Goal: Task Accomplishment & Management: Manage account settings

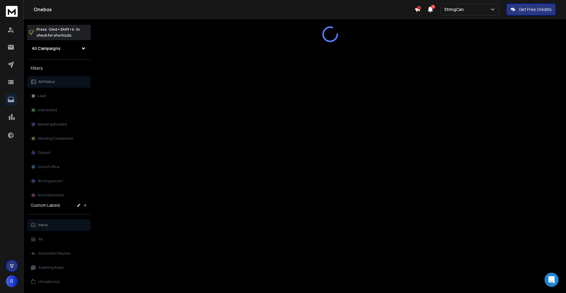
click at [466, 15] on div "Onebox 1 StringCan Get Free Credits" at bounding box center [283, 9] width 566 height 19
click at [469, 10] on div "StringCan" at bounding box center [469, 9] width 51 height 6
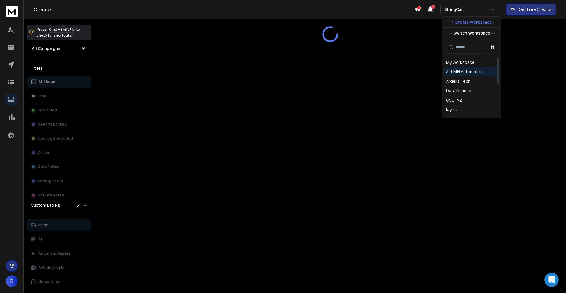
click at [461, 62] on div "My Workspace" at bounding box center [460, 62] width 29 height 6
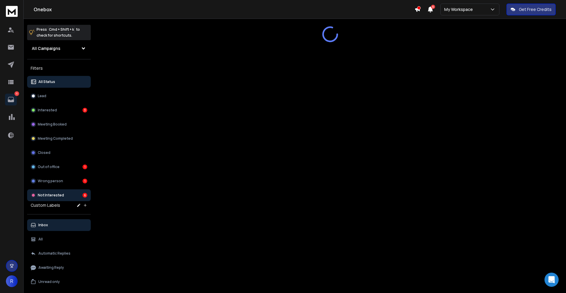
click at [59, 194] on p "Not Interested" at bounding box center [51, 195] width 26 height 5
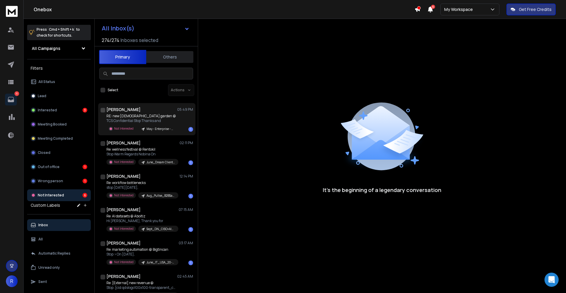
click at [139, 129] on div "May - Enterprise - HR Director + VP - [GEOGRAPHIC_DATA]" at bounding box center [158, 128] width 40 height 6
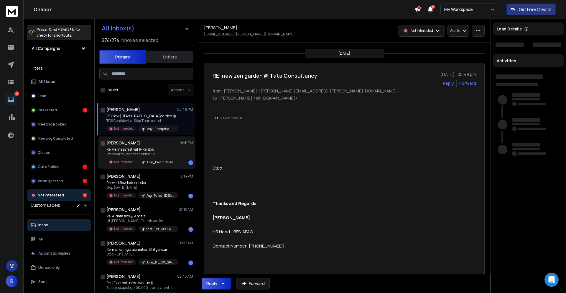
click at [136, 144] on h1 "[PERSON_NAME]" at bounding box center [123, 143] width 34 height 6
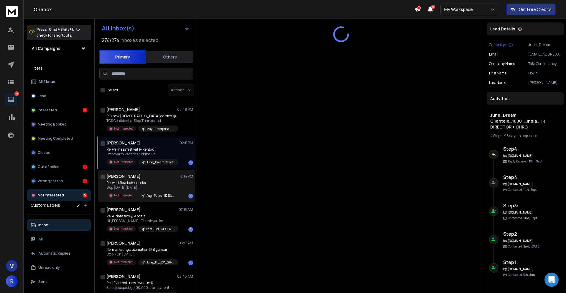
drag, startPoint x: 140, startPoint y: 184, endPoint x: 139, endPoint y: 191, distance: 6.8
click at [140, 184] on p "Re: workflow bottlenecks" at bounding box center [141, 182] width 71 height 5
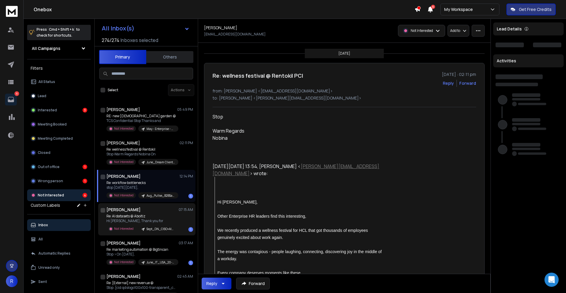
click at [141, 222] on p "Hi [PERSON_NAME], Thank you for" at bounding box center [141, 220] width 71 height 5
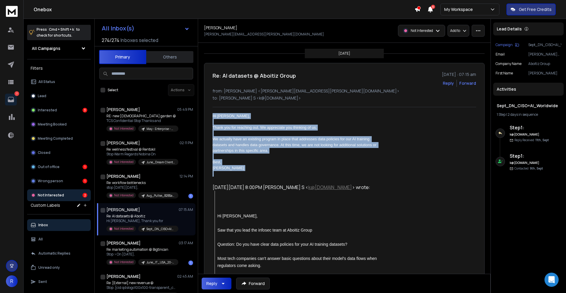
drag, startPoint x: 209, startPoint y: 118, endPoint x: 379, endPoint y: 172, distance: 178.0
click at [379, 172] on div "Re: AI datasets @ Aboitiz Group [DATE] : 07:15 am Reply Forward from: [PERSON_N…" at bounding box center [344, 243] width 281 height 360
click at [432, 162] on div "Re: AI datasets @ Aboitiz Group [DATE] : 07:15 am Reply Forward from: [PERSON_N…" at bounding box center [345, 242] width 264 height 343
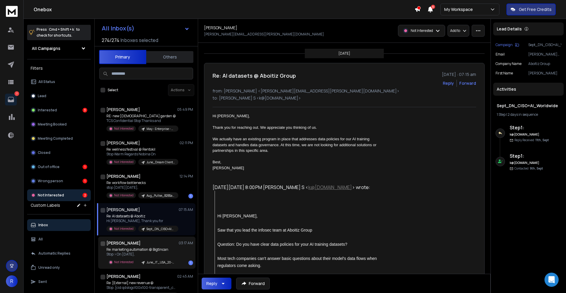
click at [164, 248] on p "Re: marketing automation @ Bigtincan" at bounding box center [141, 249] width 71 height 5
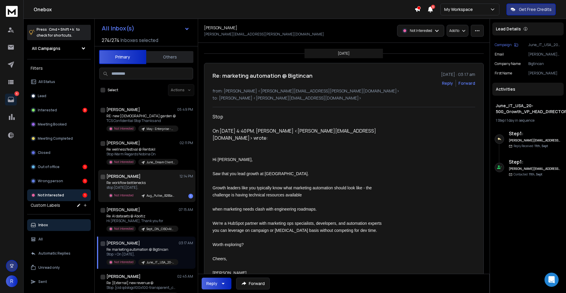
click at [149, 188] on p "stop [DATE][DATE]," at bounding box center [141, 187] width 71 height 5
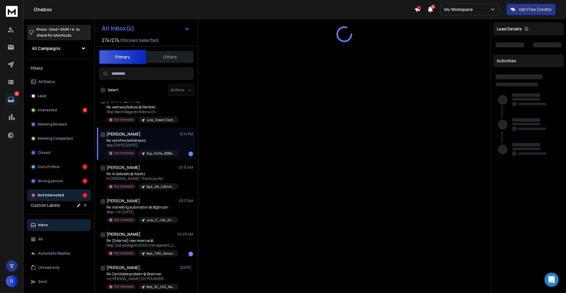
scroll to position [71, 0]
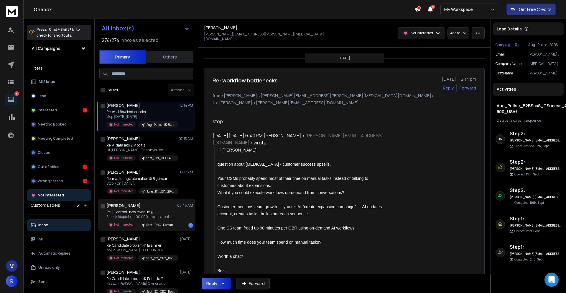
click at [157, 214] on p "Re: [External] new revenue @" at bounding box center [141, 211] width 71 height 5
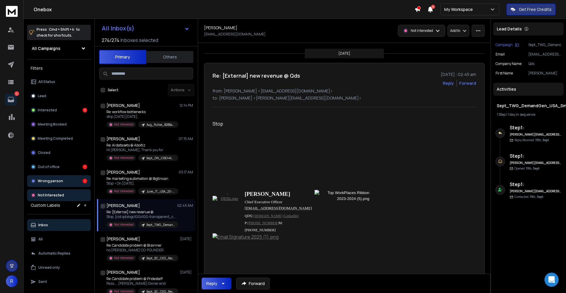
click at [57, 181] on p "Wrong person" at bounding box center [50, 180] width 25 height 5
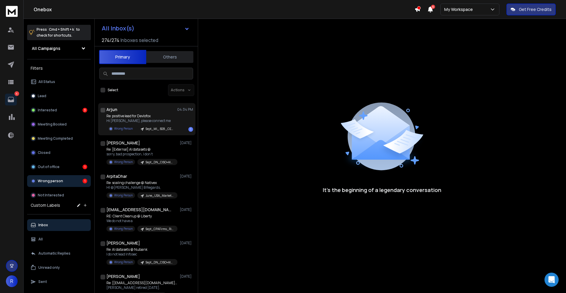
click at [114, 122] on p "Hi [PERSON_NAME], please connect me" at bounding box center [141, 120] width 71 height 5
